Goal: Task Accomplishment & Management: Manage account settings

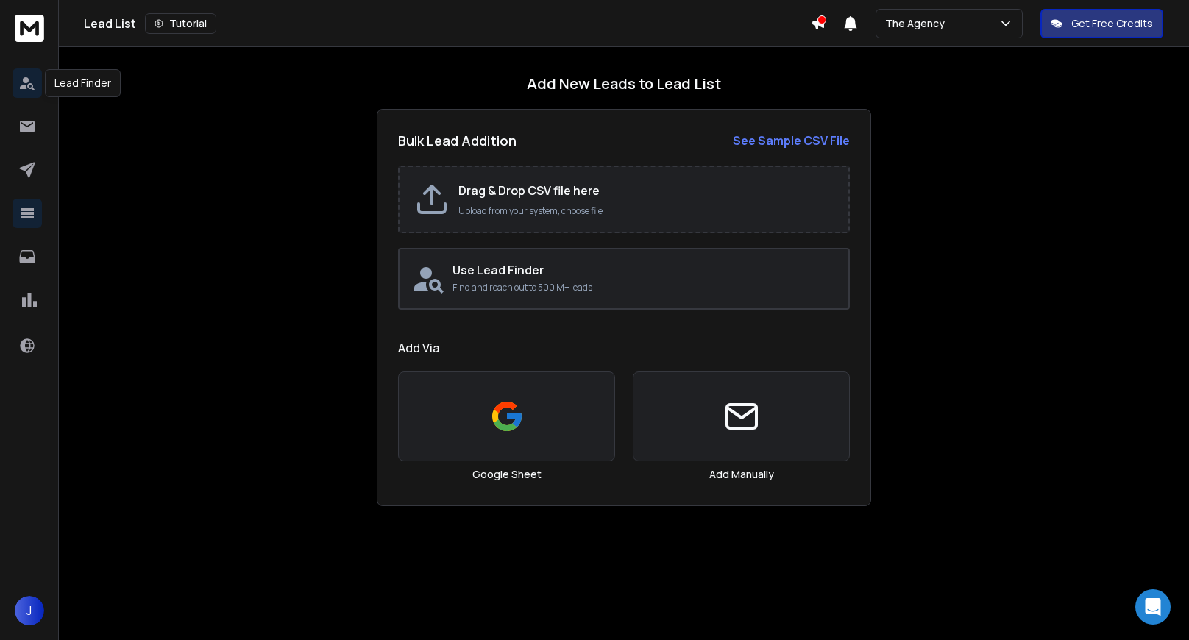
click at [27, 76] on icon at bounding box center [27, 83] width 18 height 18
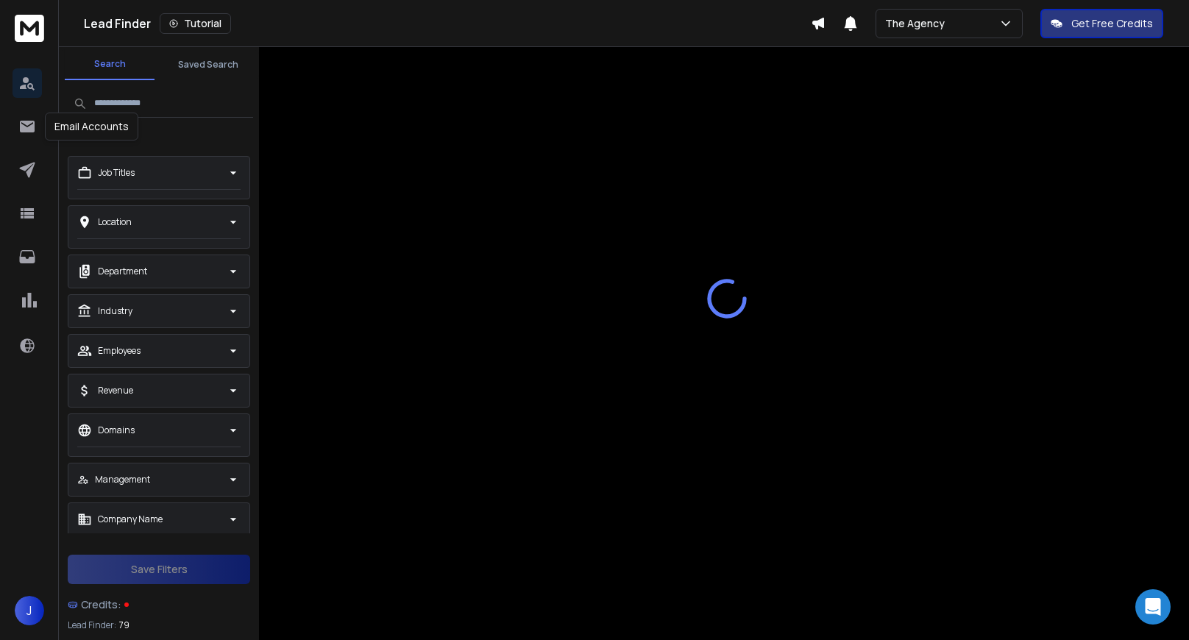
click at [35, 124] on icon at bounding box center [27, 127] width 18 height 18
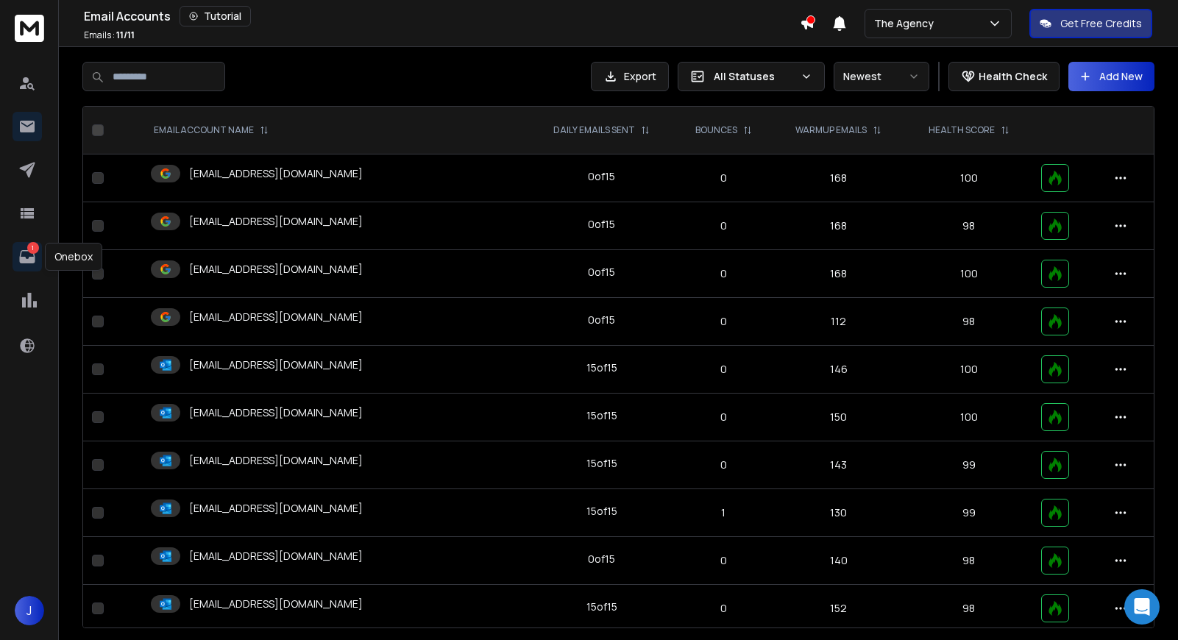
click at [38, 256] on link "1" at bounding box center [27, 256] width 29 height 29
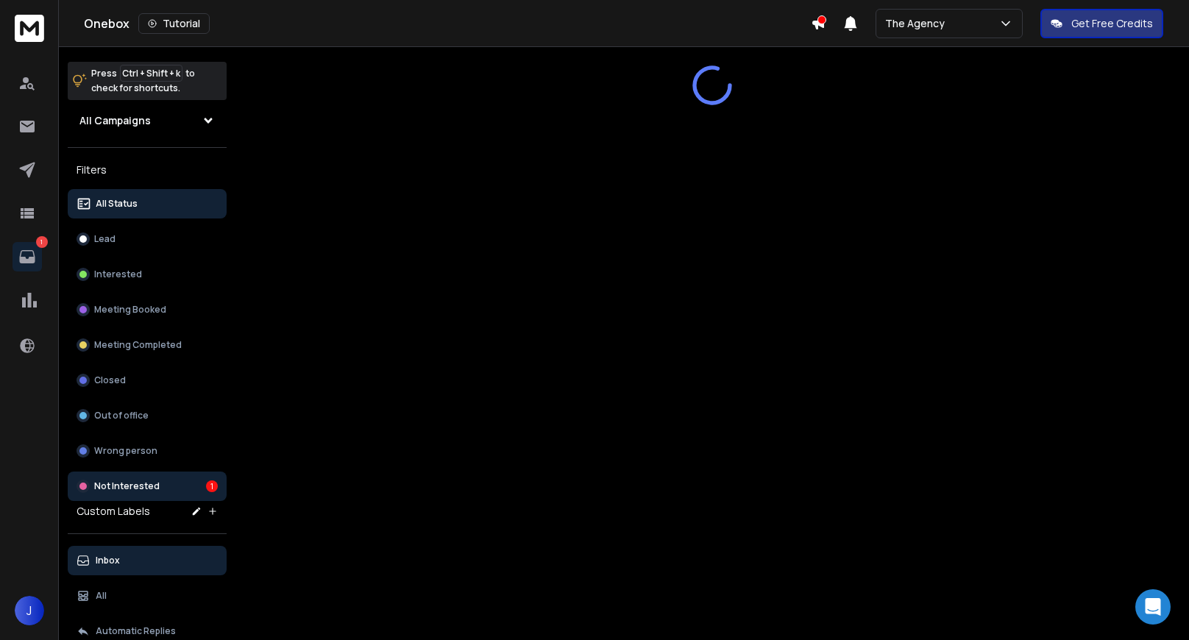
click at [152, 475] on button "Not Interested 1" at bounding box center [147, 486] width 159 height 29
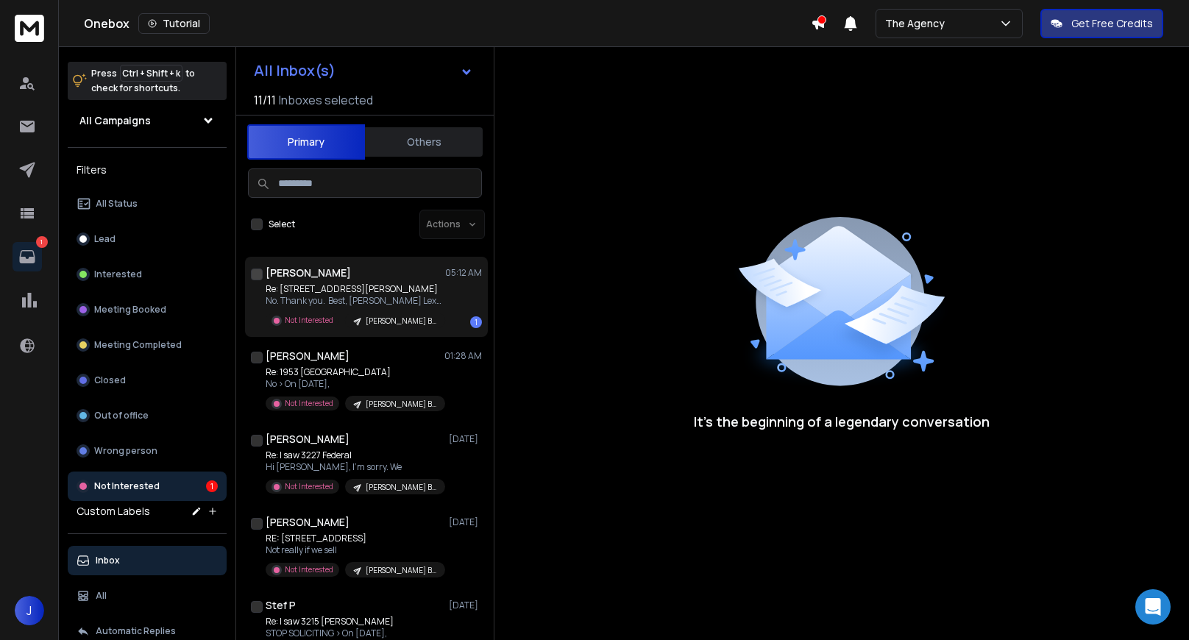
click at [381, 271] on div "Danielle Schreiber 05:12 AM" at bounding box center [374, 273] width 216 height 15
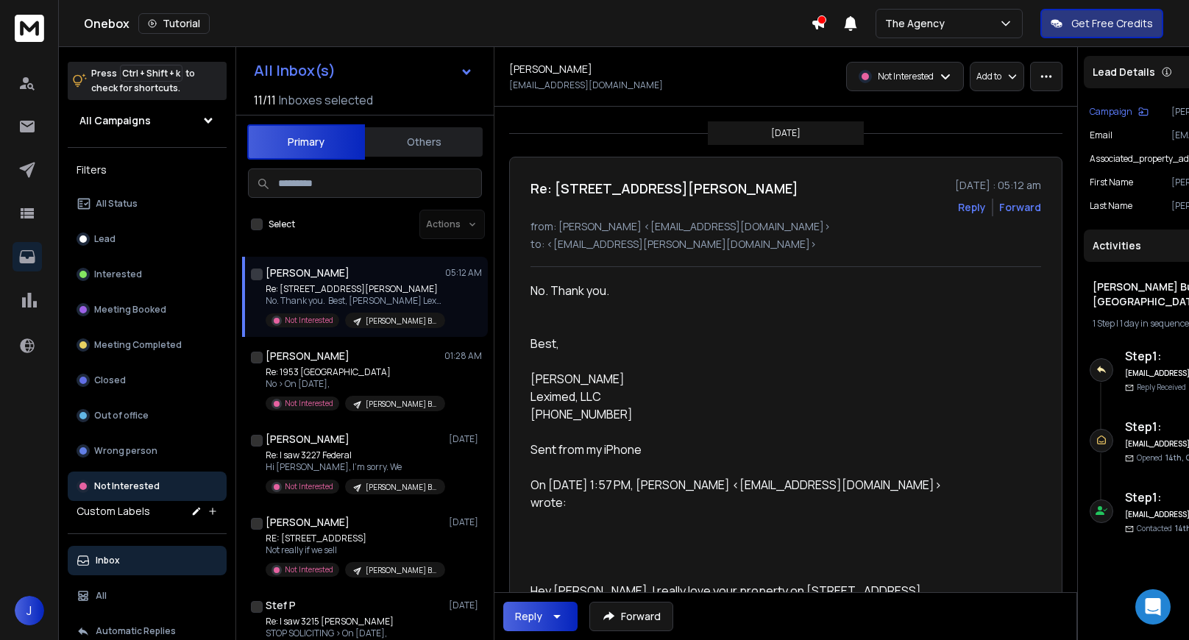
scroll to position [221, 0]
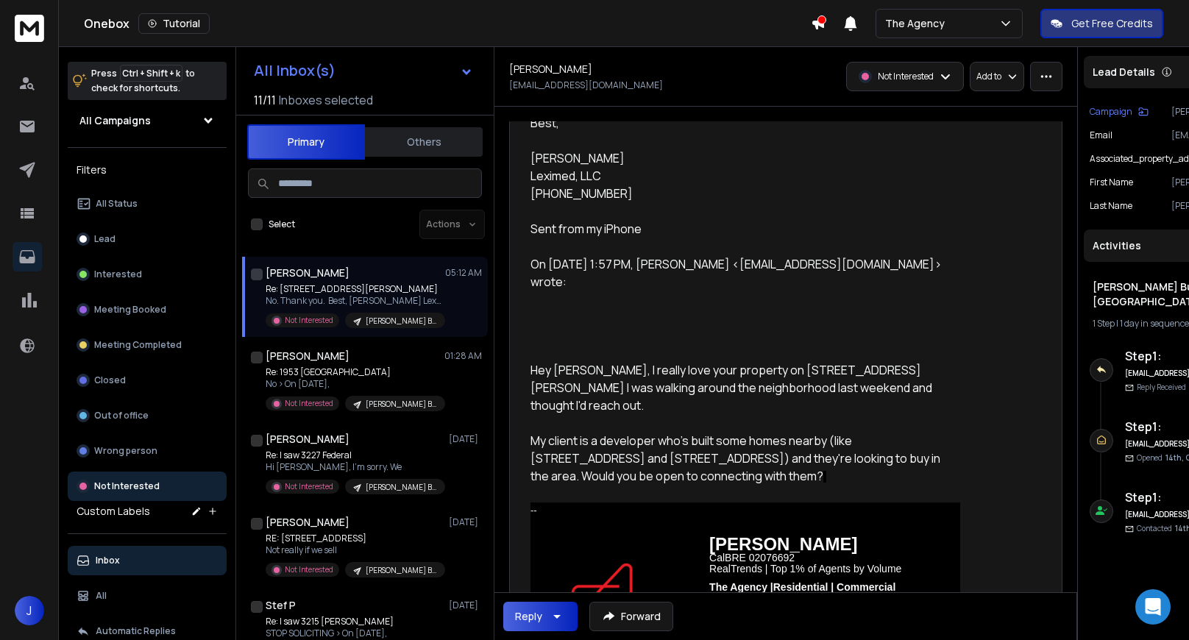
drag, startPoint x: 735, startPoint y: 420, endPoint x: 736, endPoint y: 444, distance: 24.3
click at [737, 442] on div "My client is a developer who's built some homes nearby (like 2234 Midvale Avenu…" at bounding box center [746, 458] width 430 height 53
click at [735, 444] on div "My client is a developer who's built some homes nearby (like 2234 Midvale Avenu…" at bounding box center [746, 458] width 430 height 53
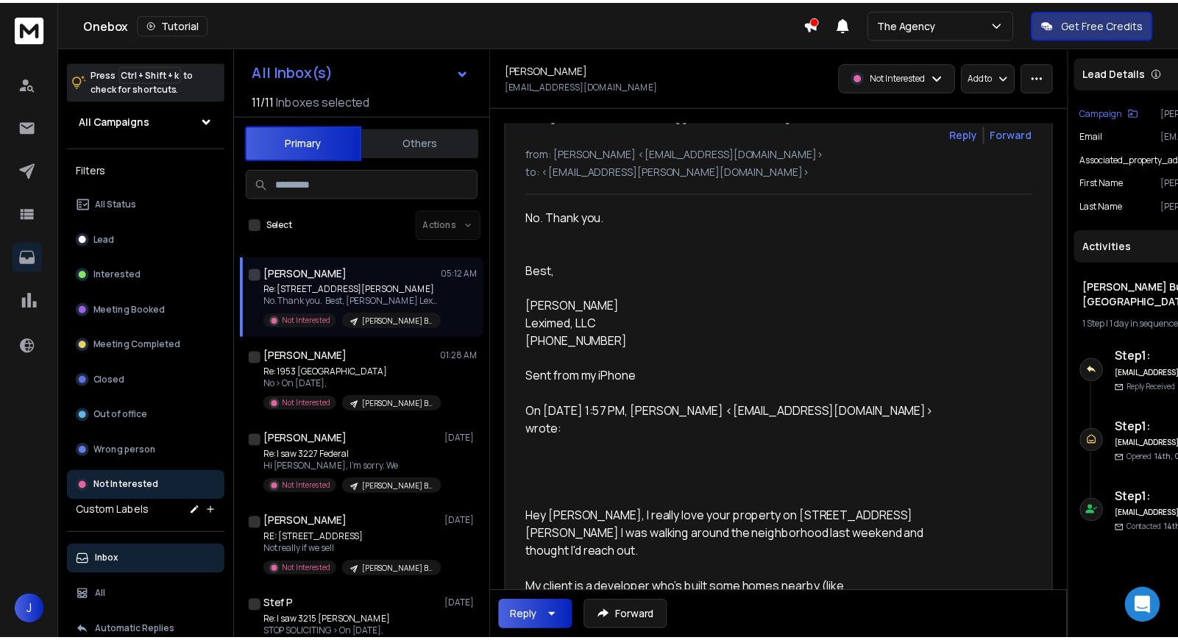
scroll to position [0, 0]
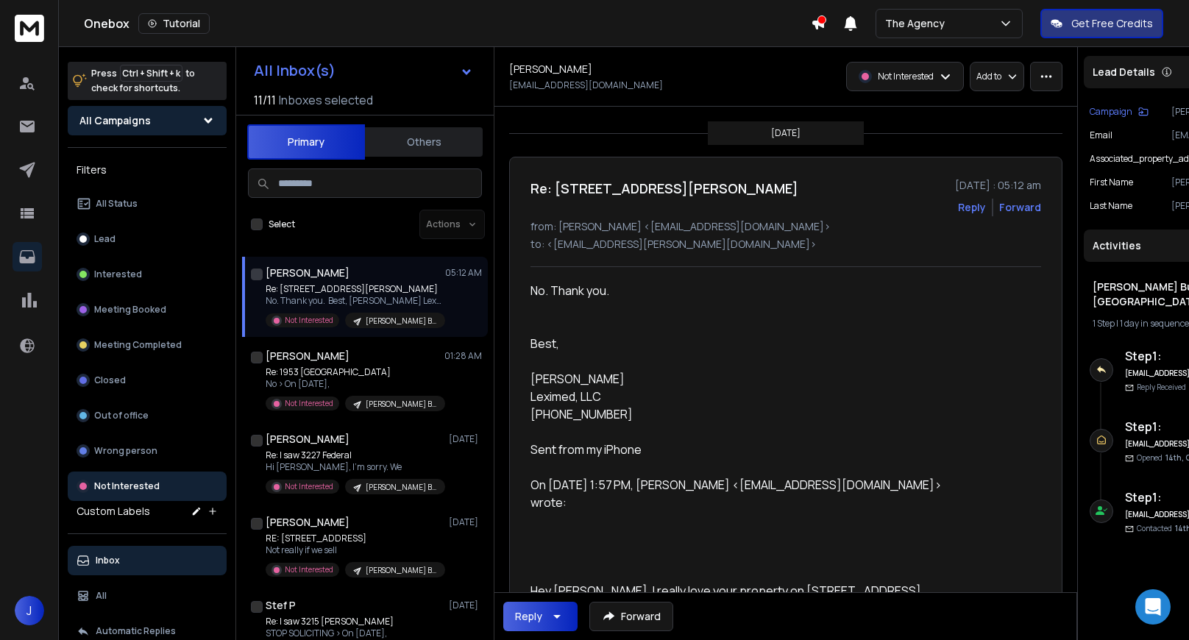
click at [123, 130] on button "All Campaigns" at bounding box center [147, 120] width 159 height 29
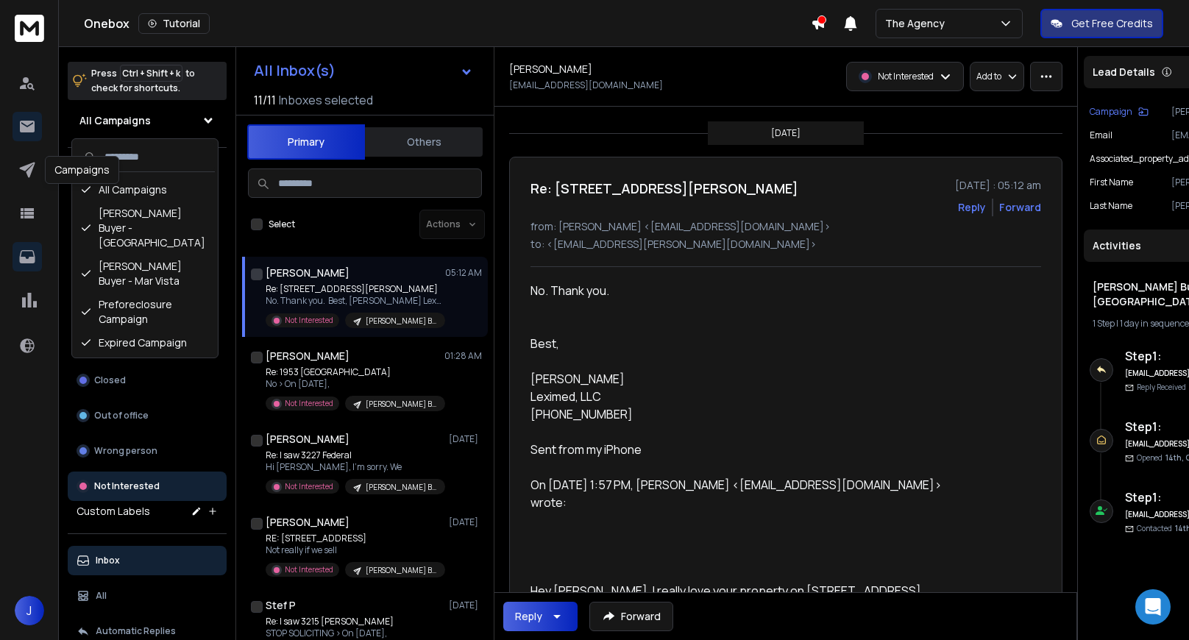
click at [27, 124] on icon at bounding box center [27, 127] width 15 height 12
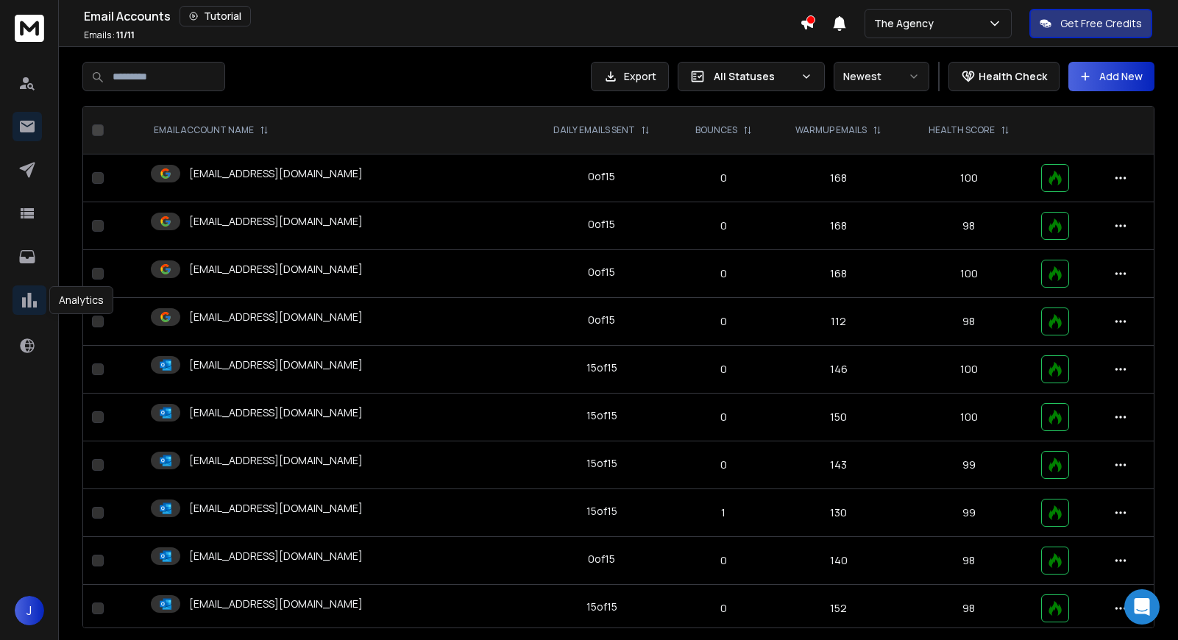
click at [33, 302] on icon at bounding box center [29, 300] width 15 height 15
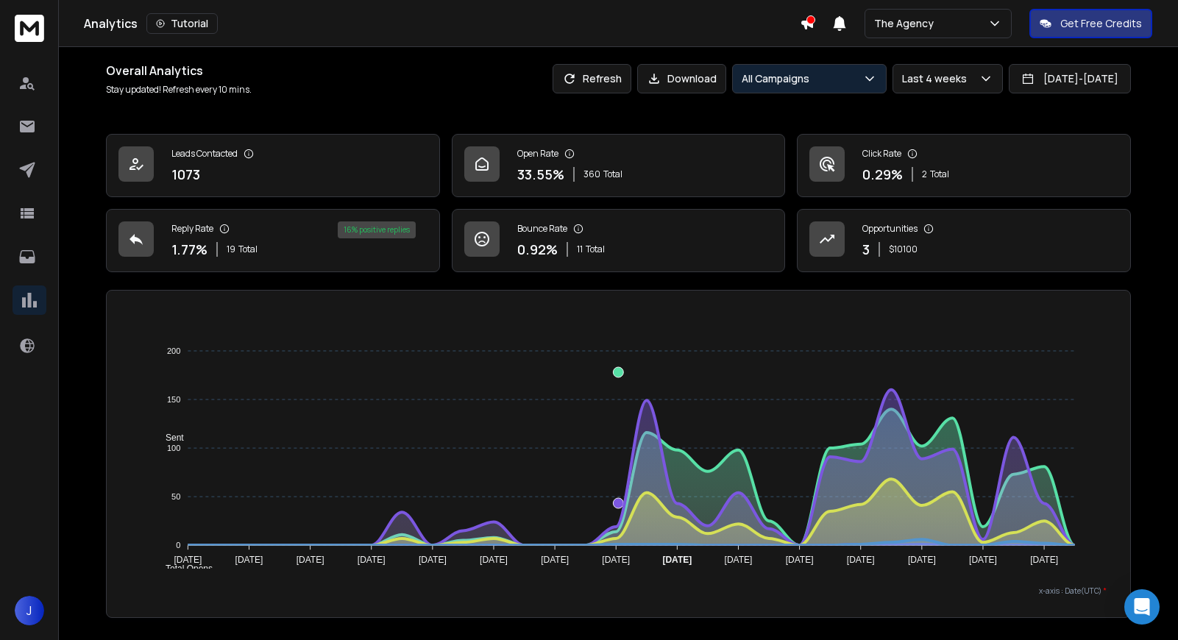
click at [773, 84] on div "All Campaigns" at bounding box center [809, 78] width 135 height 15
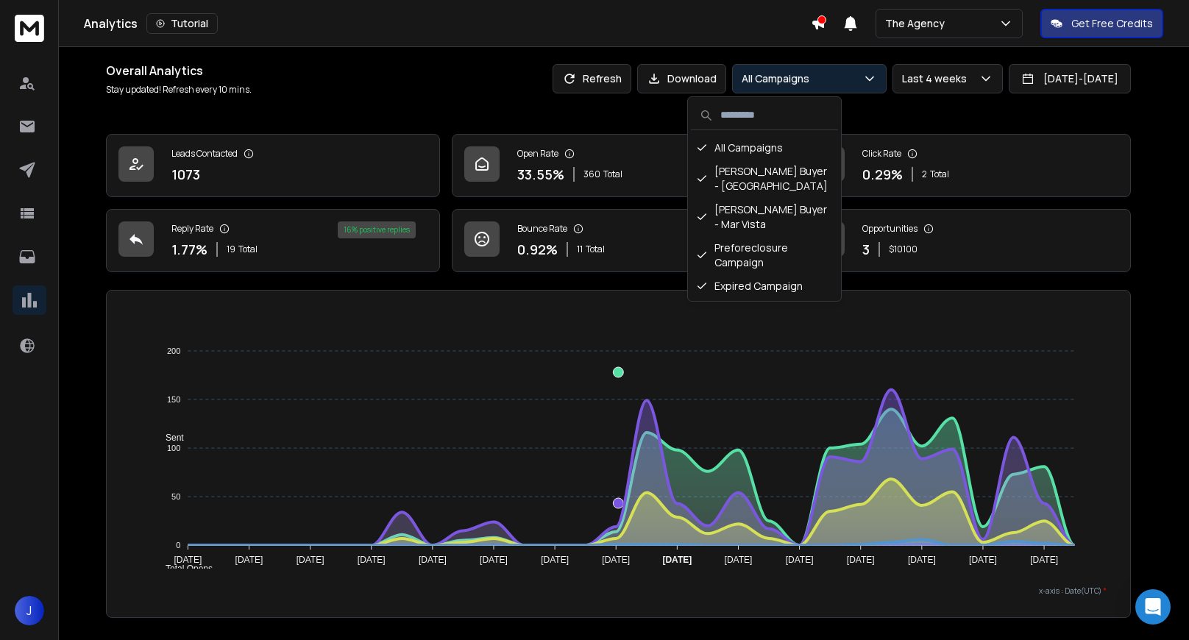
click at [773, 84] on div "All Campaigns" at bounding box center [809, 78] width 135 height 15
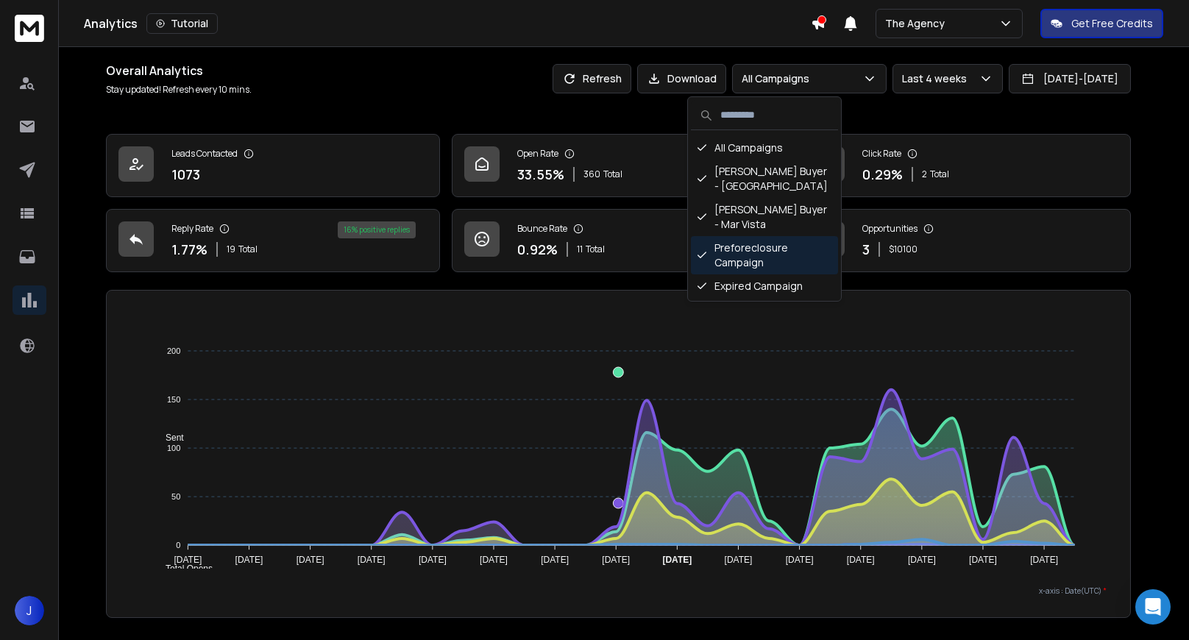
click at [766, 266] on div "Preforeclosure Campaign" at bounding box center [764, 255] width 147 height 38
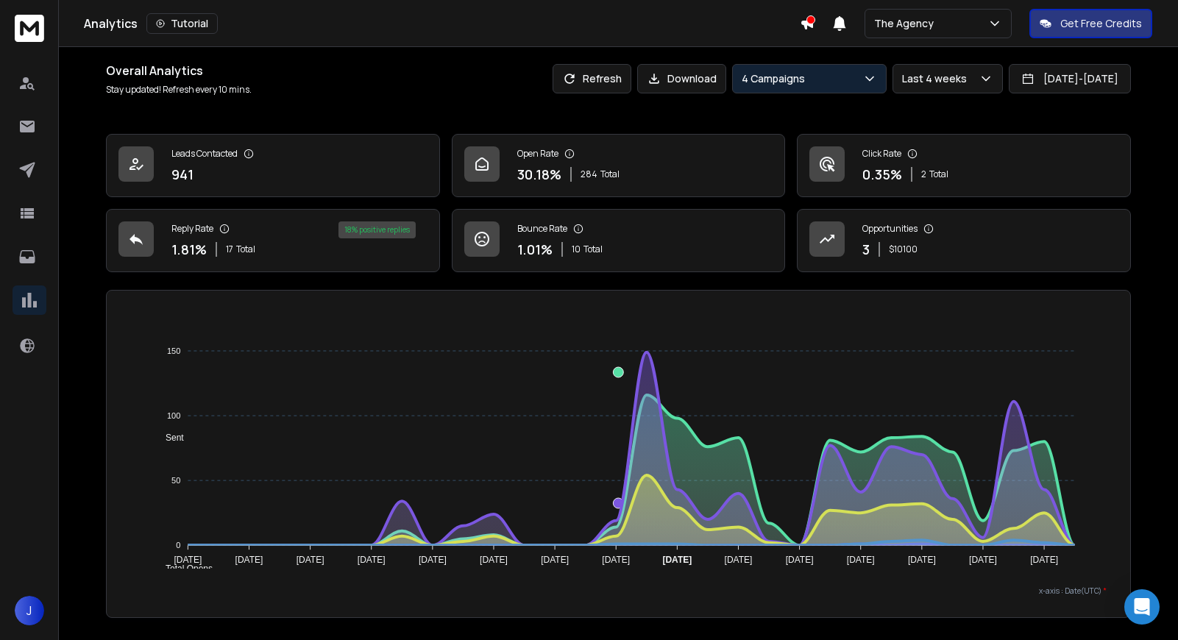
click at [863, 76] on icon at bounding box center [870, 78] width 15 height 15
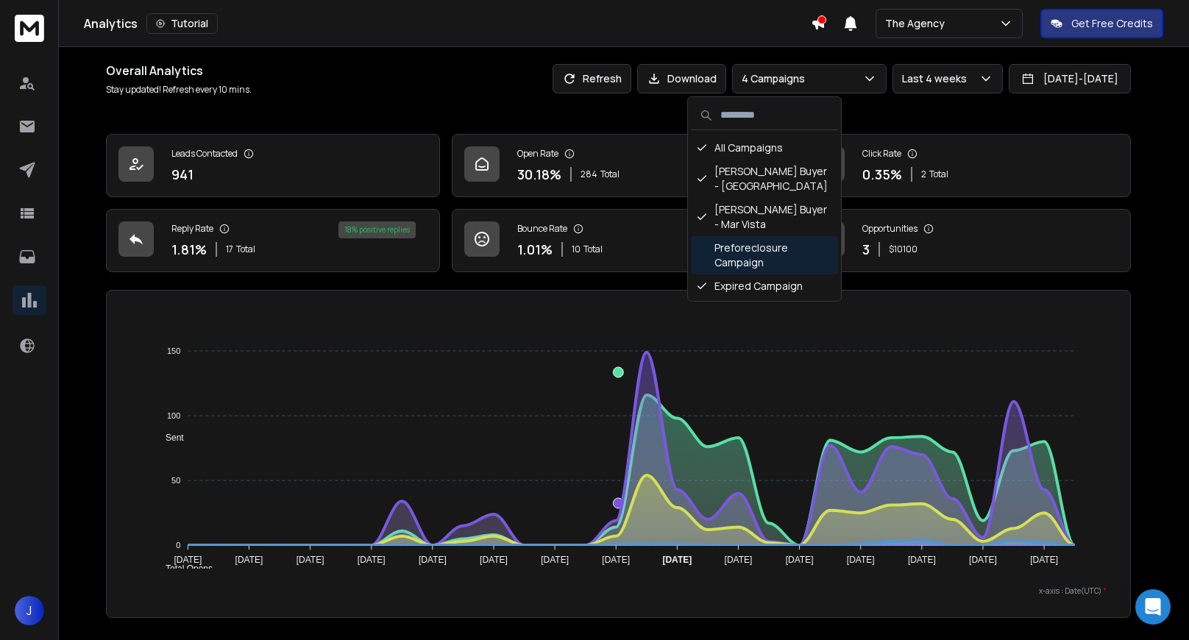
click at [737, 250] on div "Preforeclosure Campaign" at bounding box center [764, 255] width 147 height 38
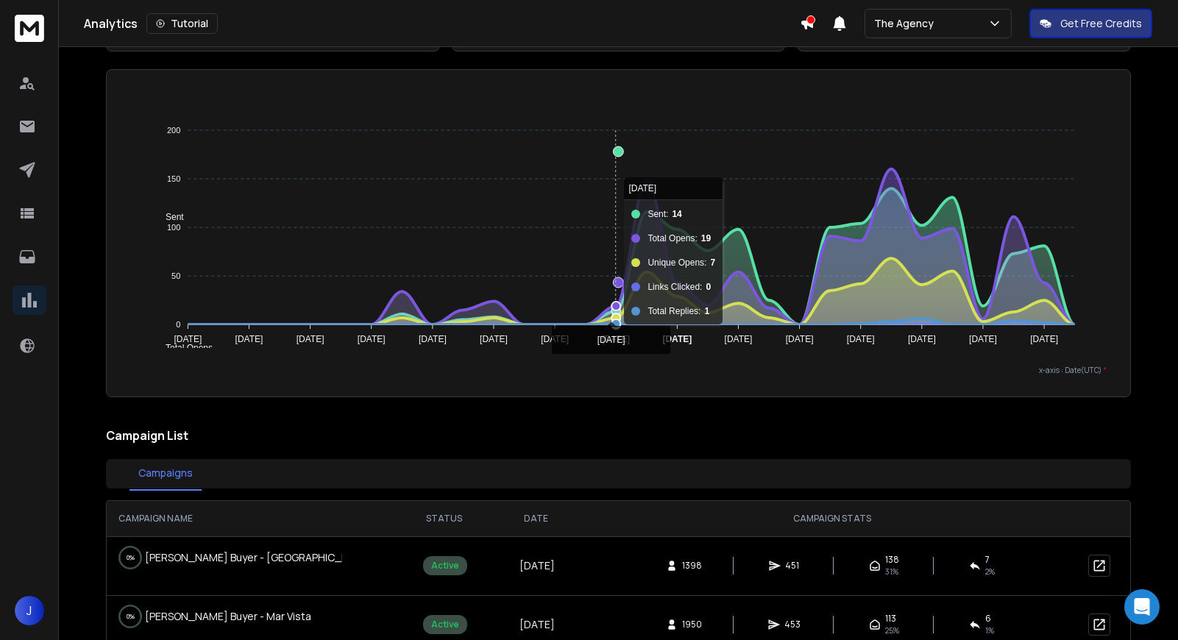
scroll to position [368, 0]
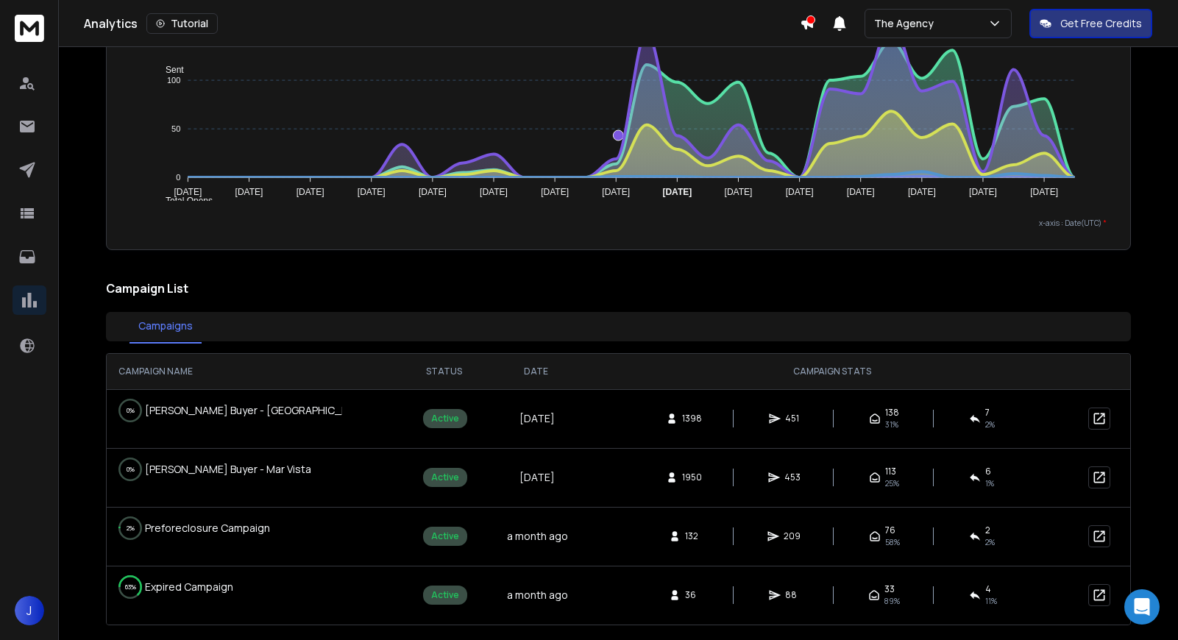
click at [1094, 414] on icon at bounding box center [1099, 419] width 11 height 11
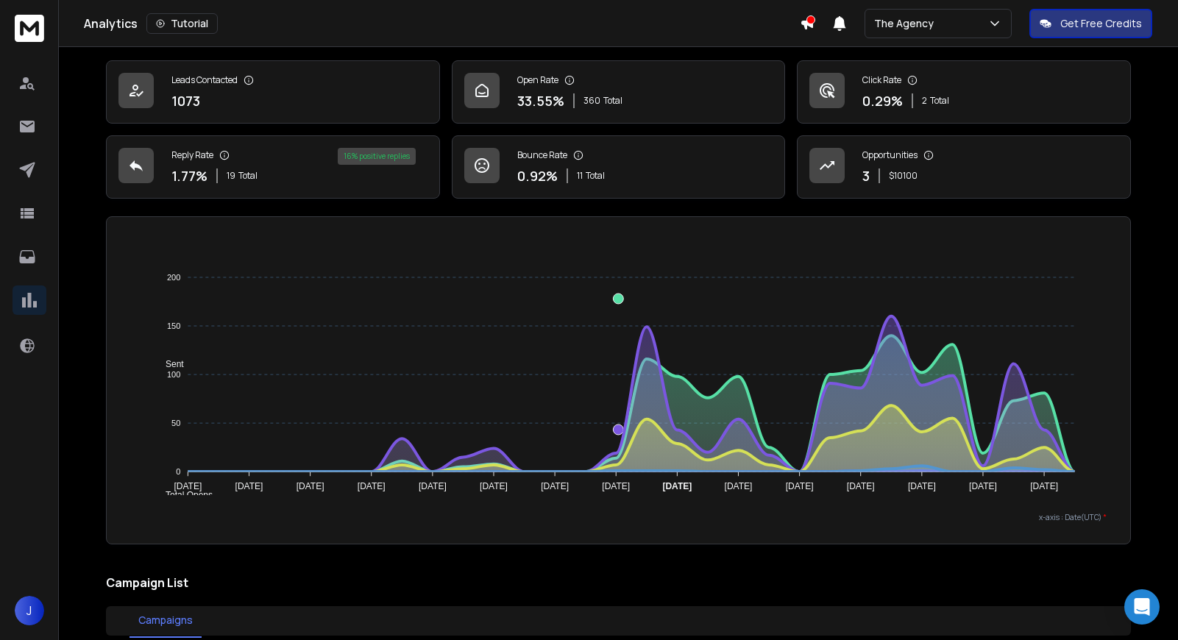
scroll to position [0, 0]
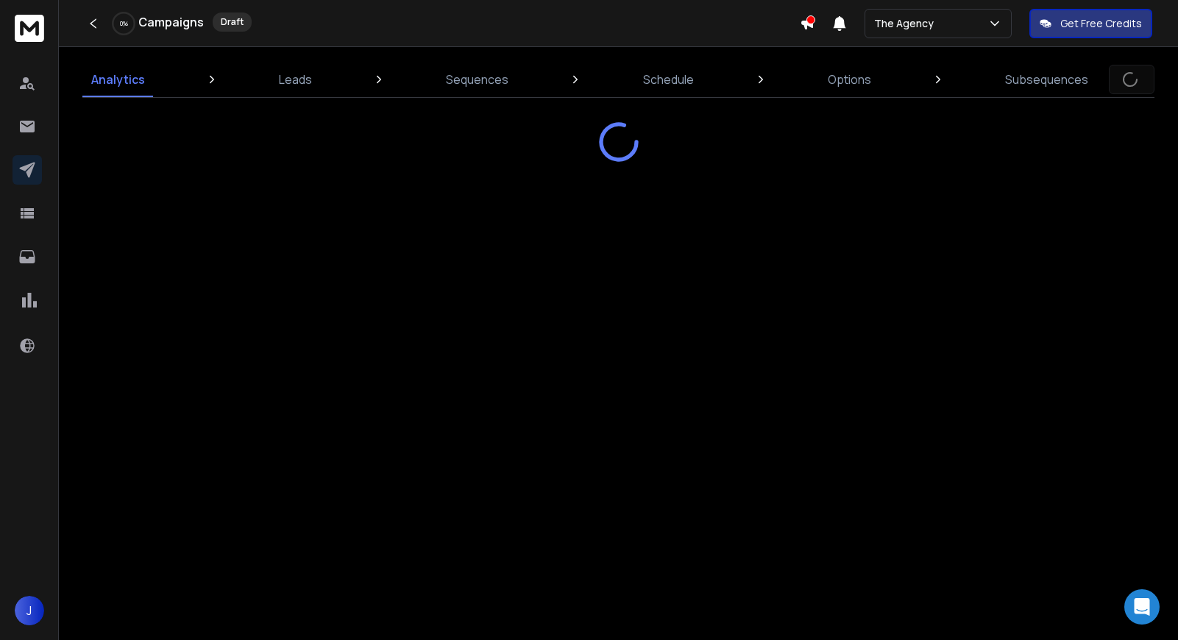
click at [607, 37] on div "0 % Campaigns Draft The Agency Get Free Credits" at bounding box center [589, 23] width 1178 height 47
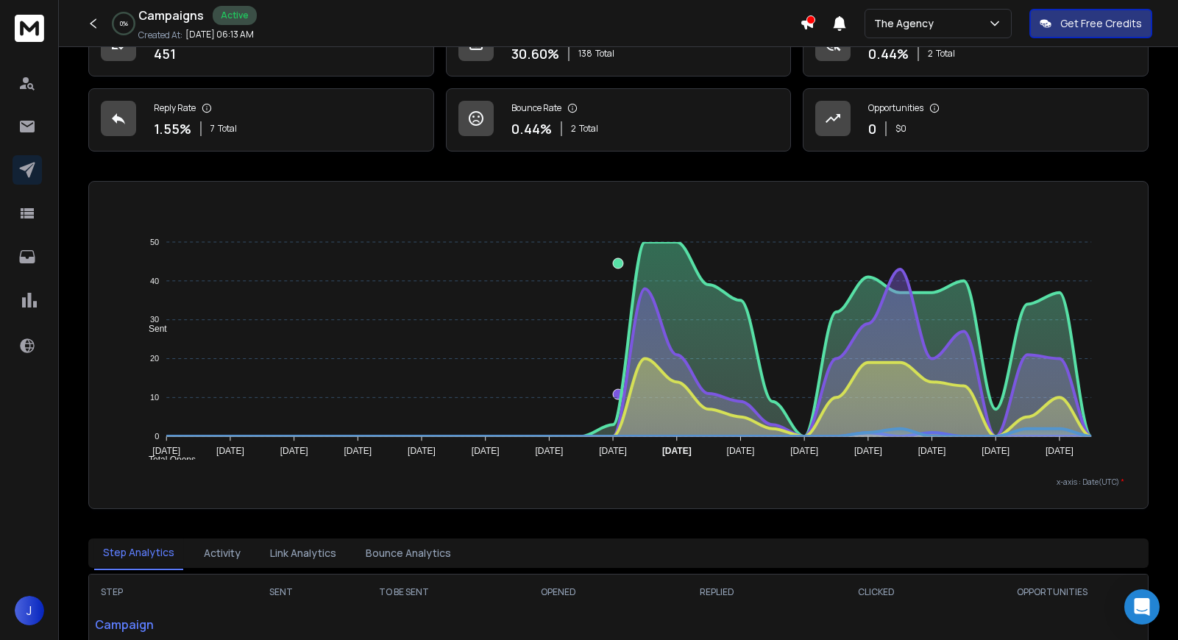
scroll to position [338, 0]
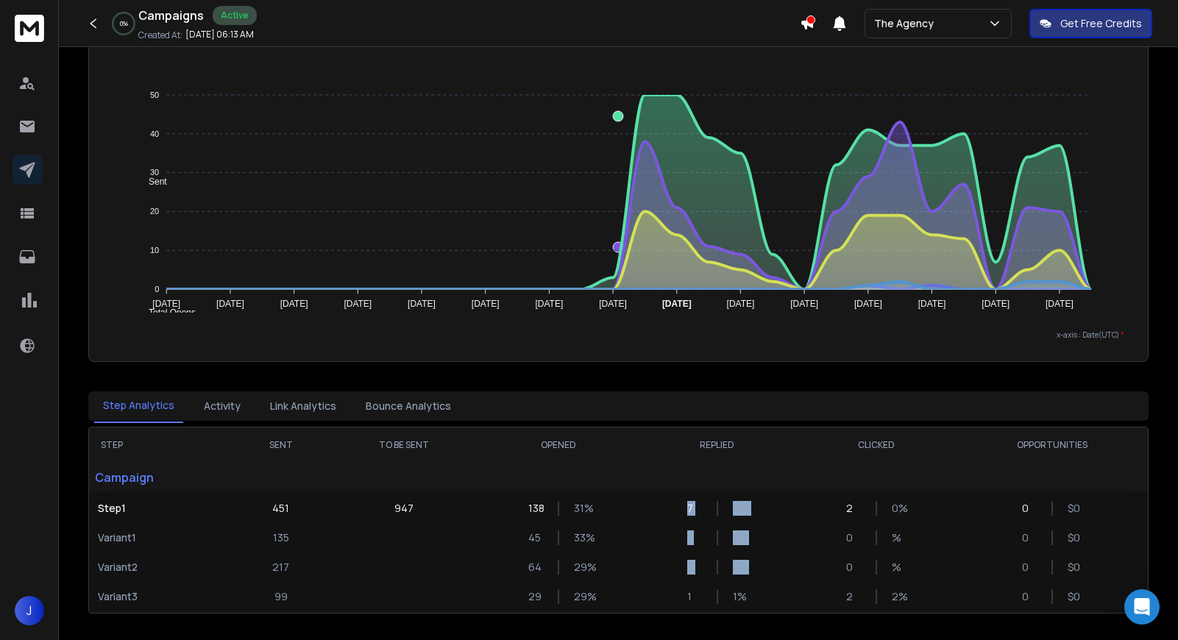
drag, startPoint x: 680, startPoint y: 508, endPoint x: 744, endPoint y: 568, distance: 88.0
click at [744, 568] on div "7 2 % 1 1 % 5 2 % 1 1 %" at bounding box center [717, 552] width 141 height 103
click at [373, 554] on td "947" at bounding box center [404, 552] width 150 height 121
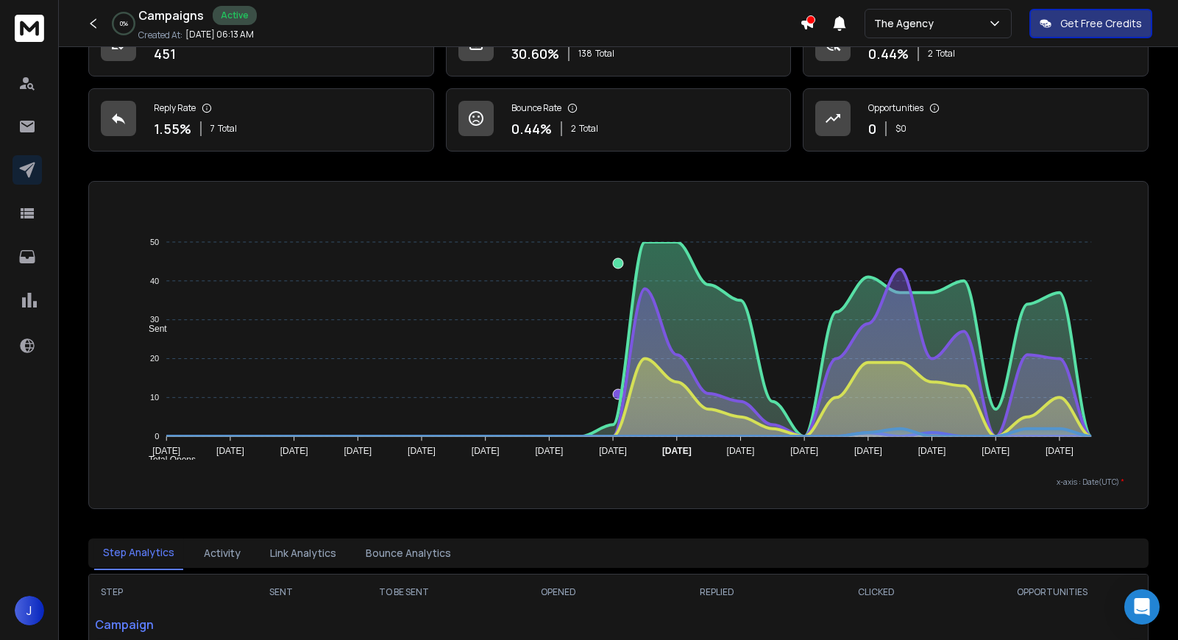
scroll to position [0, 0]
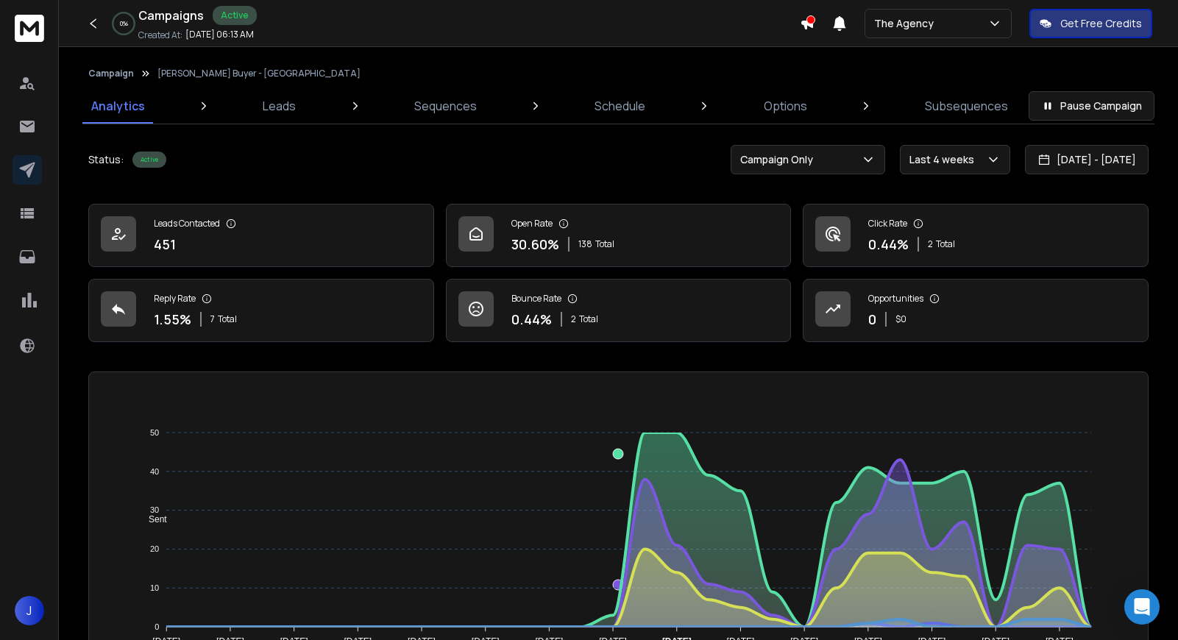
drag, startPoint x: 91, startPoint y: 24, endPoint x: 118, endPoint y: 60, distance: 45.2
click at [91, 24] on icon at bounding box center [93, 23] width 6 height 10
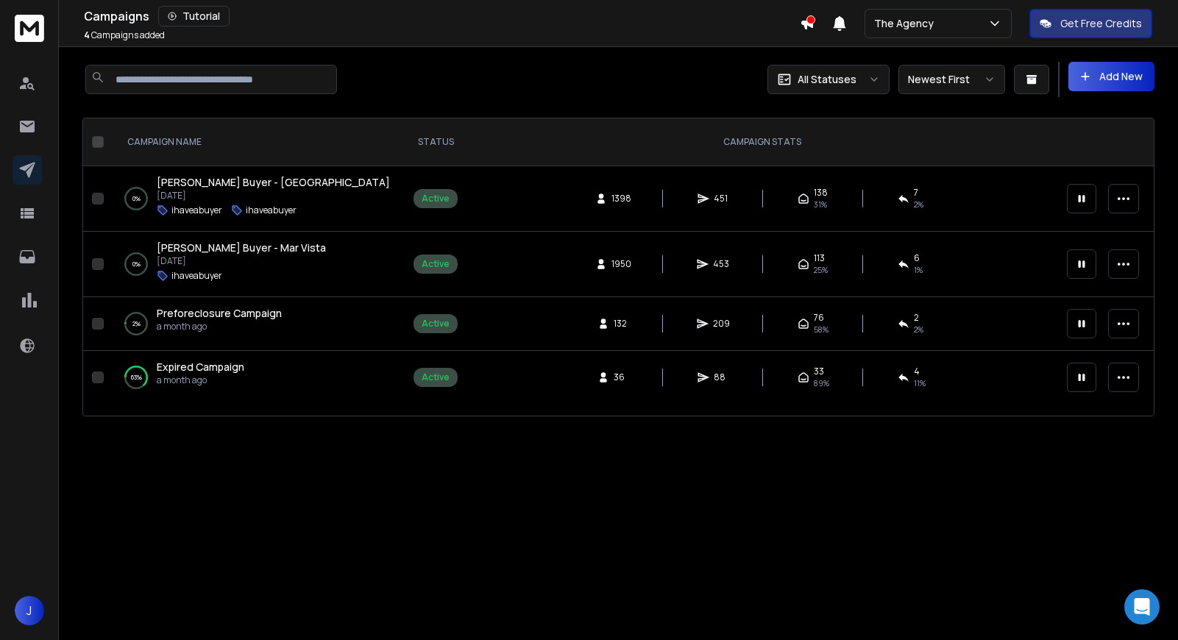
click at [243, 250] on span "[PERSON_NAME] Buyer - Mar Vista" at bounding box center [241, 248] width 169 height 14
